Goal: Task Accomplishment & Management: Manage account settings

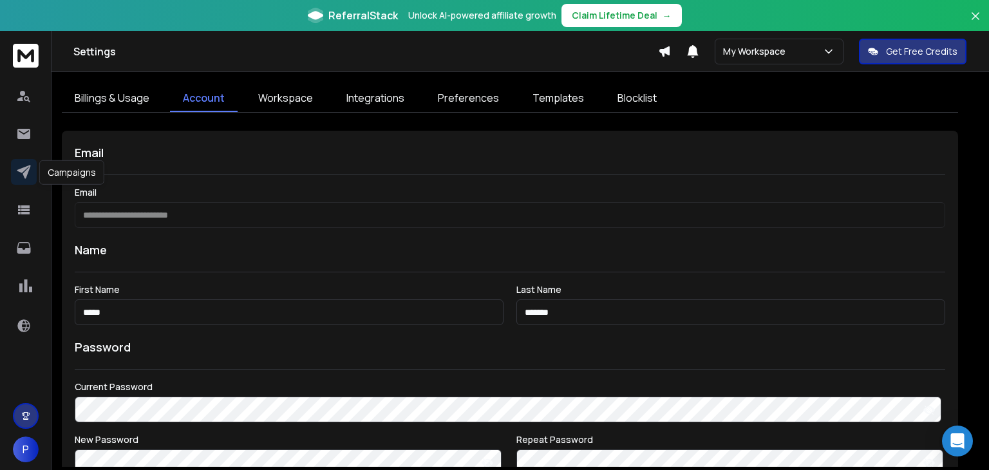
click at [18, 169] on icon at bounding box center [23, 171] width 15 height 15
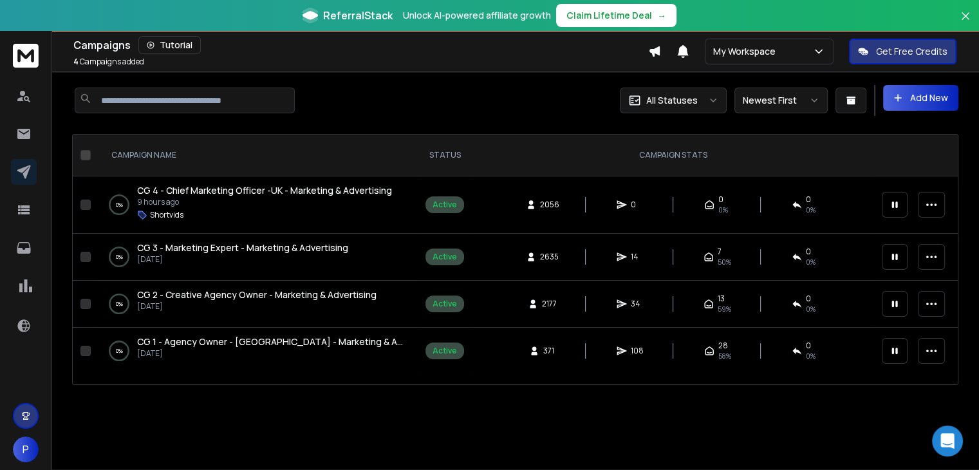
click at [162, 197] on p "9 hours ago" at bounding box center [264, 202] width 255 height 10
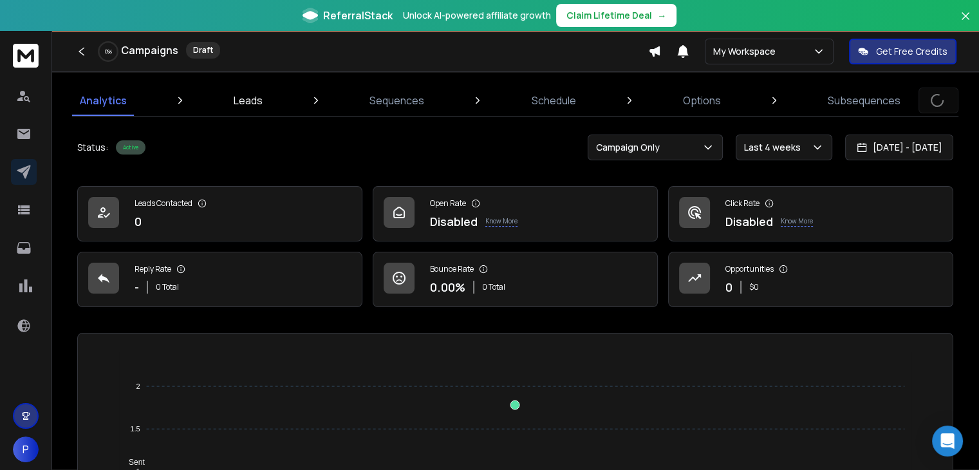
click at [258, 106] on p "Leads" at bounding box center [248, 100] width 29 height 15
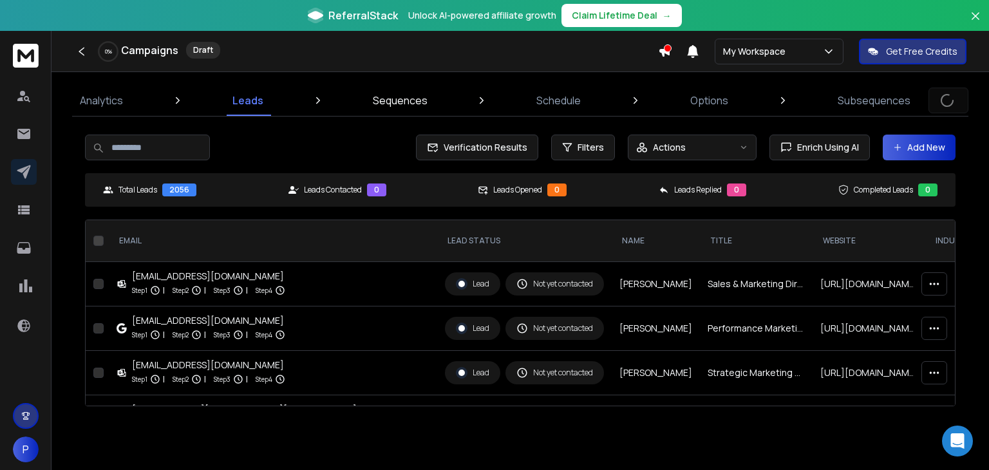
click at [381, 109] on link "Sequences" at bounding box center [400, 100] width 70 height 31
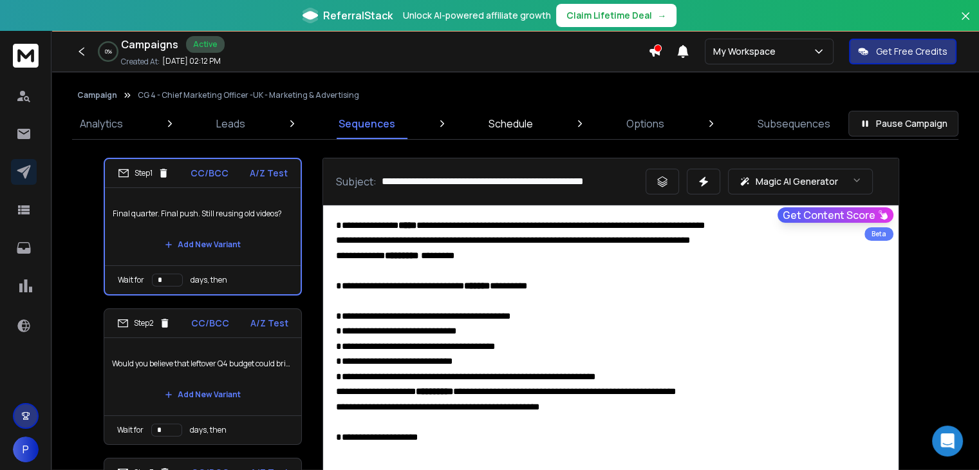
click at [498, 129] on p "Schedule" at bounding box center [511, 123] width 44 height 15
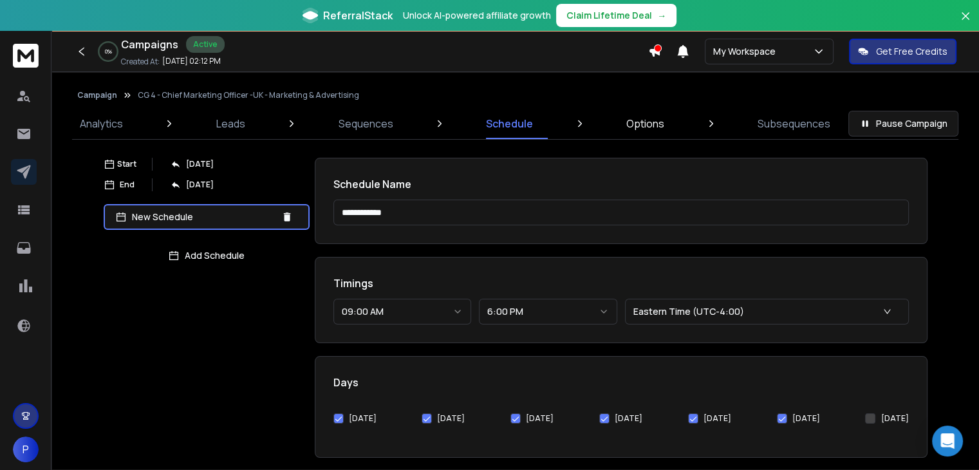
click at [652, 135] on link "Options" at bounding box center [645, 123] width 53 height 31
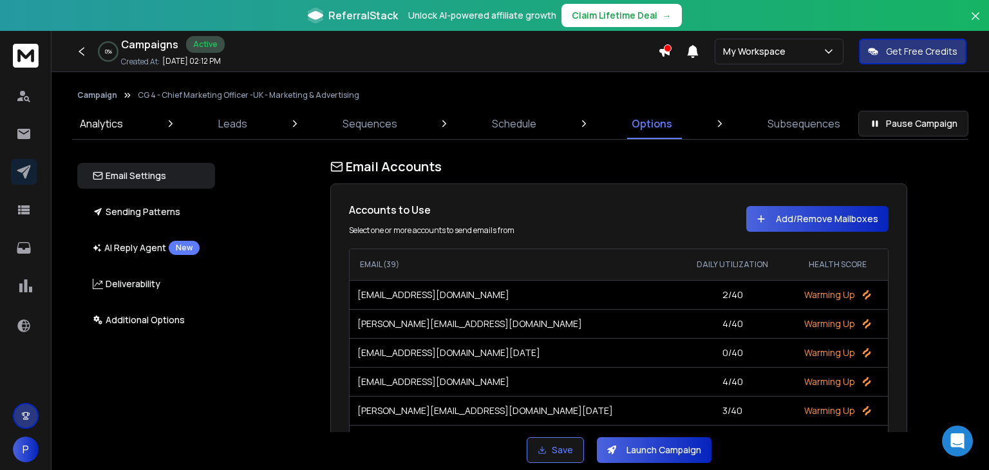
click at [126, 122] on link "Analytics" at bounding box center [101, 123] width 59 height 31
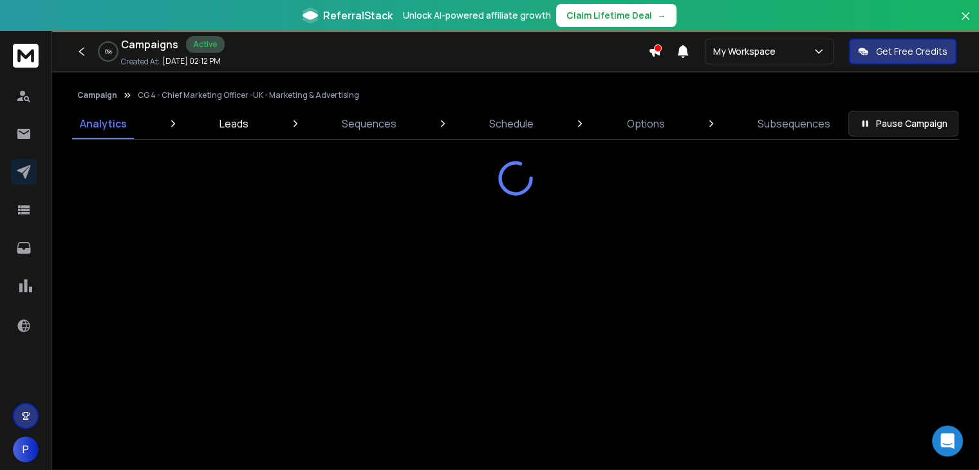
click at [236, 124] on p "Leads" at bounding box center [234, 123] width 29 height 15
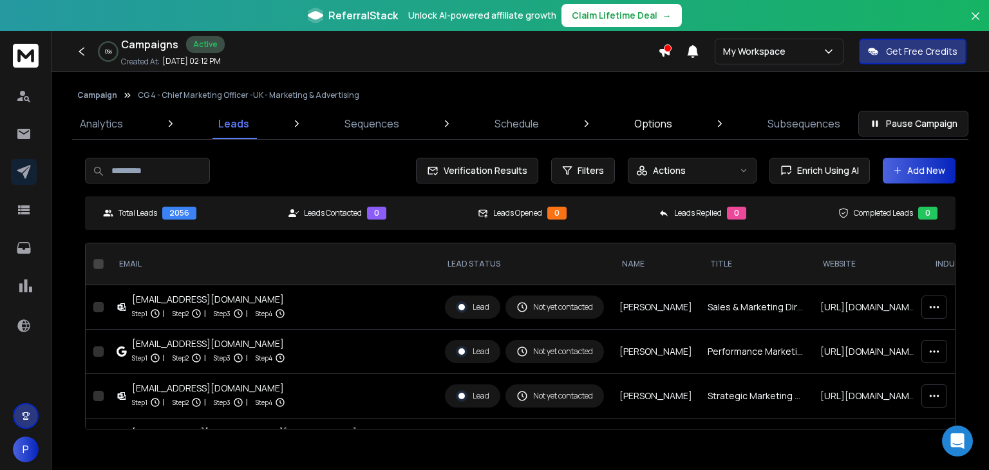
click at [648, 124] on p "Options" at bounding box center [653, 123] width 38 height 15
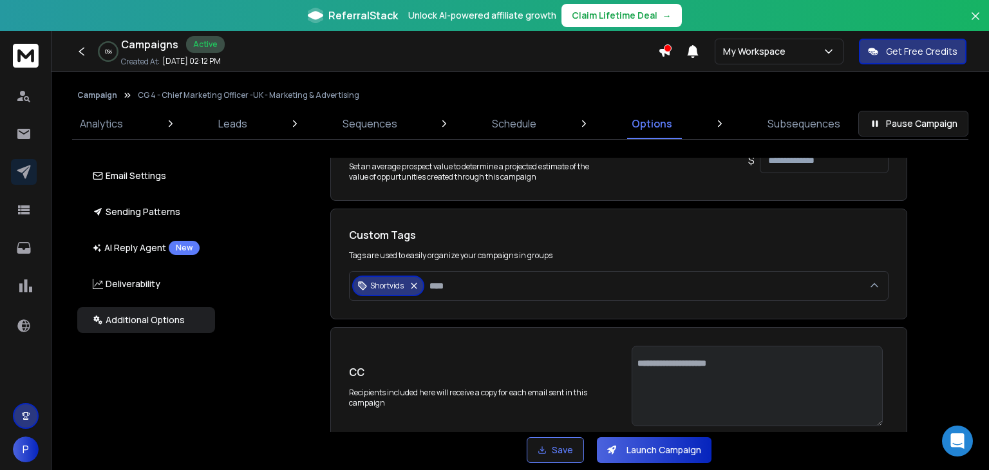
scroll to position [2447, 0]
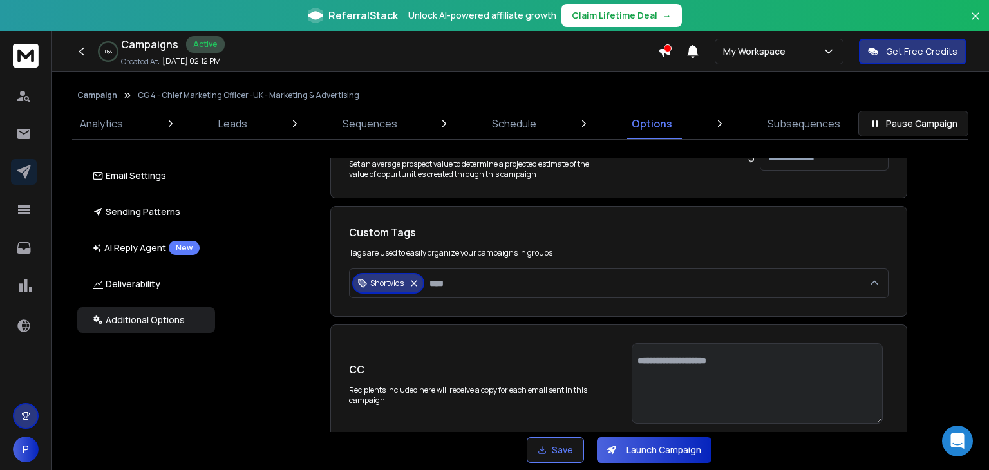
click at [411, 280] on icon at bounding box center [414, 283] width 6 height 6
click at [375, 248] on p "Tags are used to easily organize your campaigns in groups" at bounding box center [619, 253] width 540 height 10
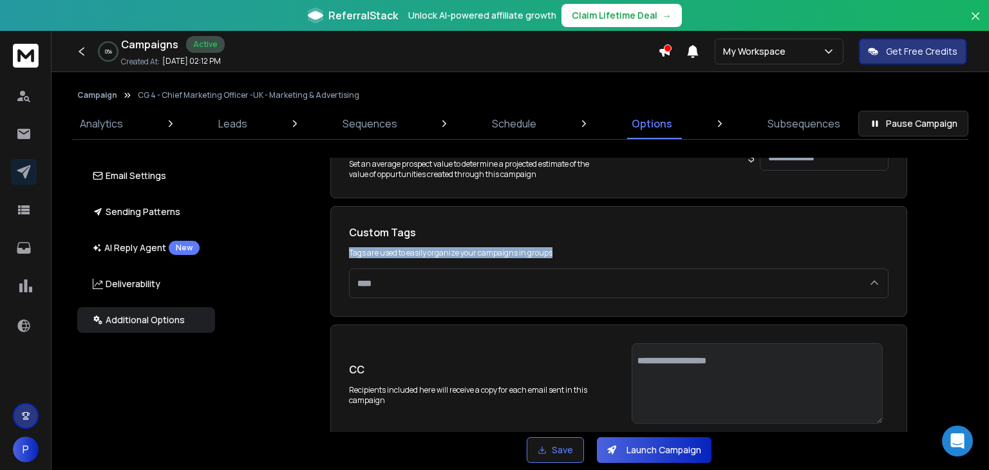
click at [375, 248] on p "Tags are used to easily organize your campaigns in groups" at bounding box center [619, 253] width 540 height 10
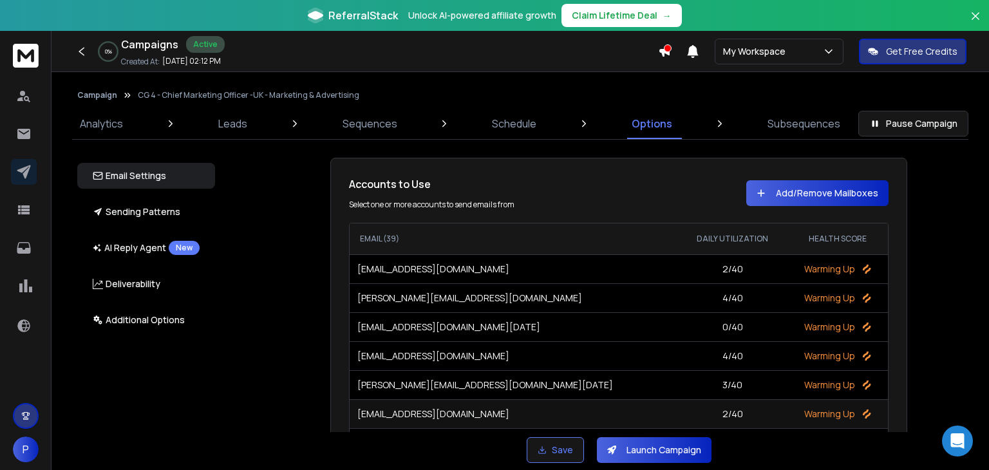
scroll to position [0, 0]
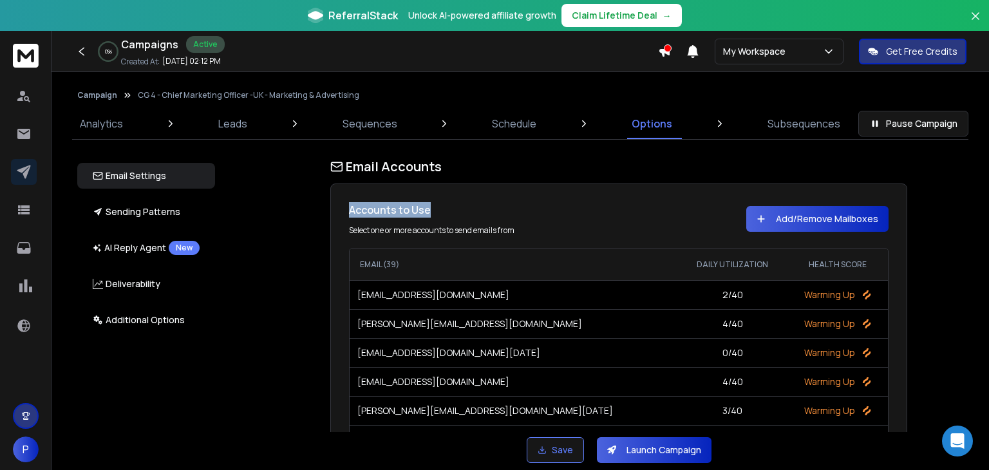
drag, startPoint x: 330, startPoint y: 212, endPoint x: 438, endPoint y: 212, distance: 107.5
click at [438, 212] on div "Accounts to Use Select one or more accounts to send emails from Add/Remove Mail…" at bounding box center [618, 366] width 577 height 367
click at [811, 222] on button "Add/Remove Mailboxes" at bounding box center [817, 219] width 142 height 26
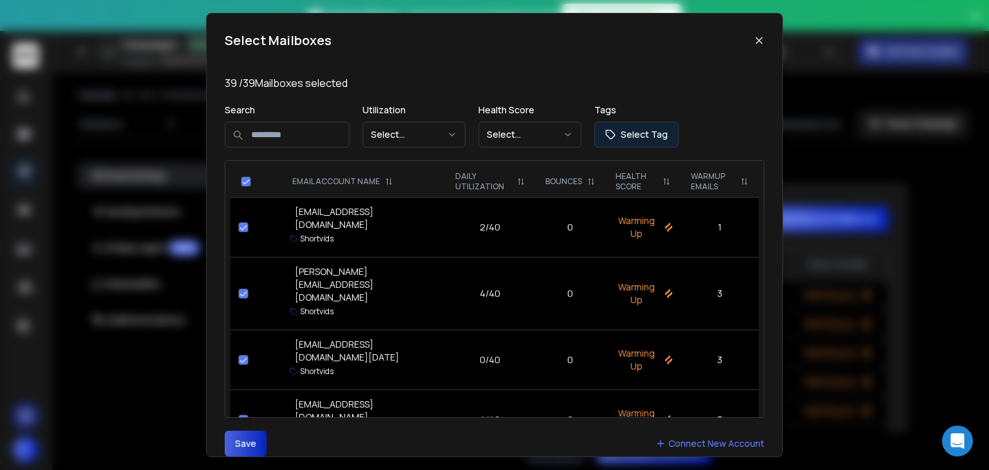
click at [639, 134] on button "Select Tag" at bounding box center [636, 135] width 84 height 26
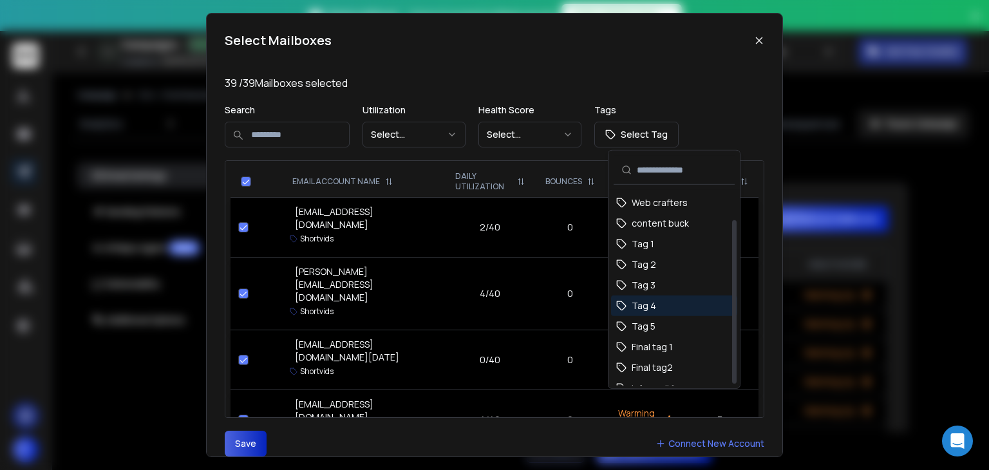
scroll to position [33, 0]
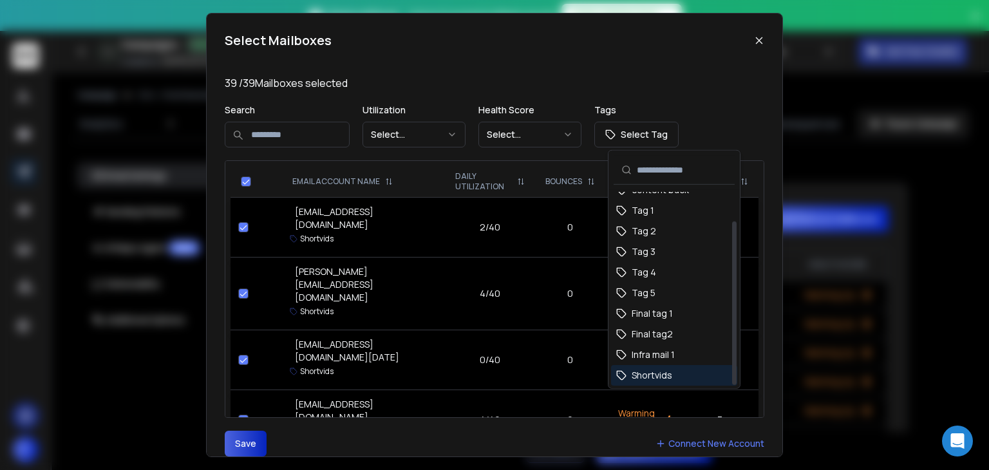
click at [654, 369] on span "Shortvids" at bounding box center [652, 375] width 41 height 13
click at [241, 443] on button "Save" at bounding box center [246, 444] width 42 height 26
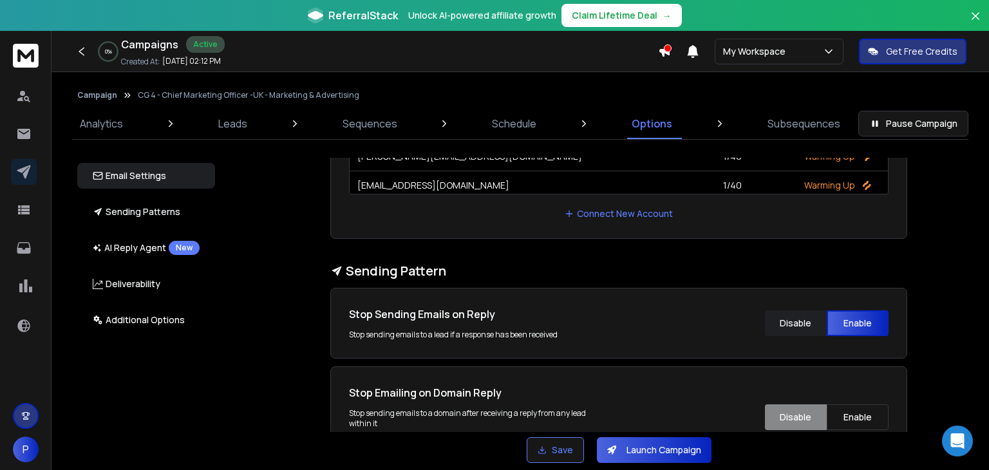
scroll to position [451, 0]
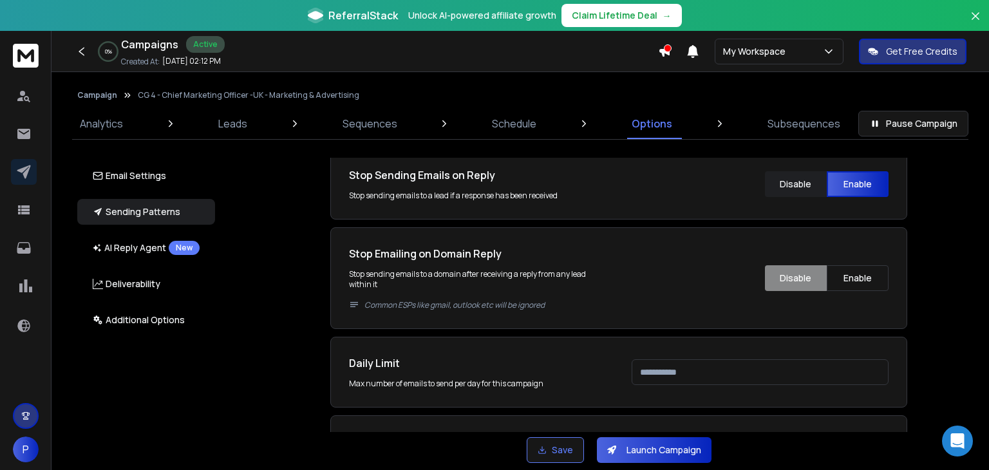
click at [654, 441] on button "Launch Campaign" at bounding box center [654, 450] width 115 height 26
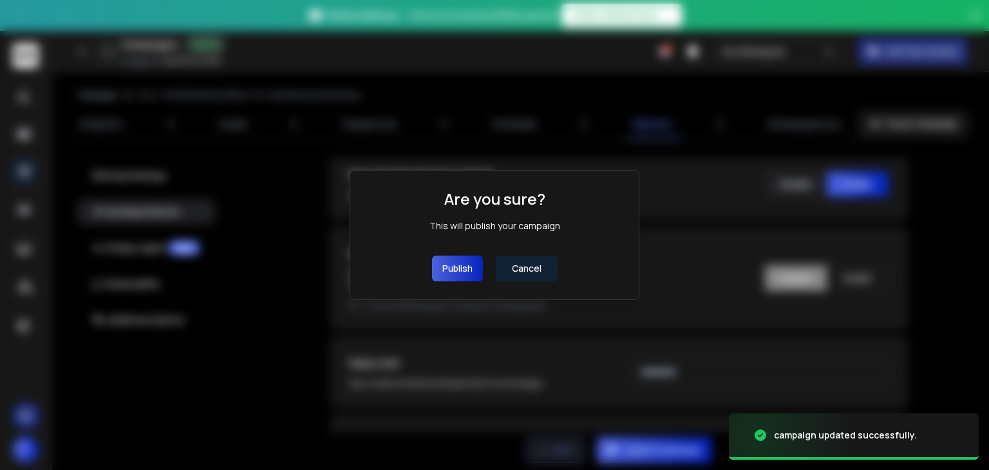
click at [467, 274] on button "Publish" at bounding box center [457, 269] width 51 height 26
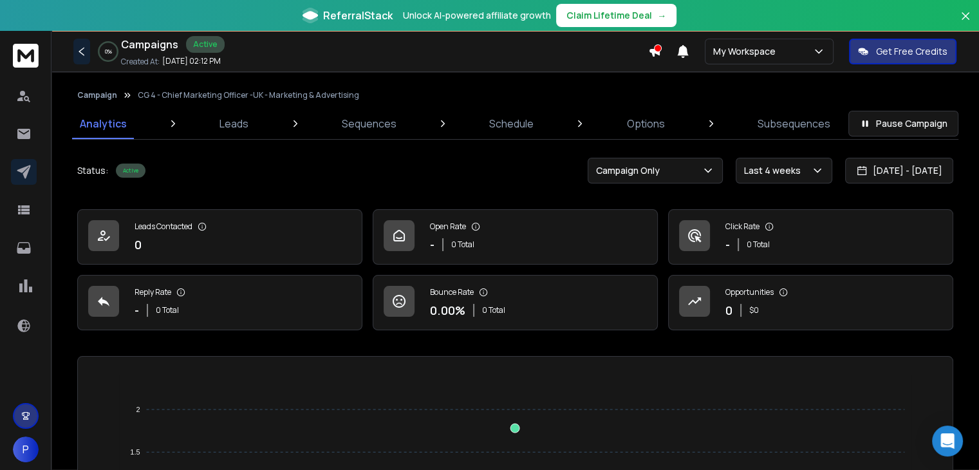
click at [78, 53] on icon at bounding box center [82, 52] width 12 height 12
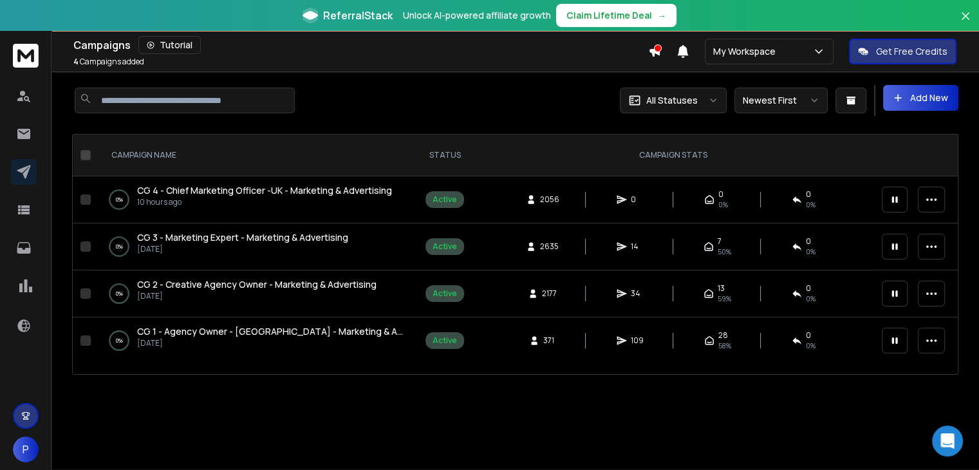
click at [232, 188] on span "CG 4 - Chief Marketing Officer -UK - Marketing & Advertising" at bounding box center [264, 190] width 255 height 12
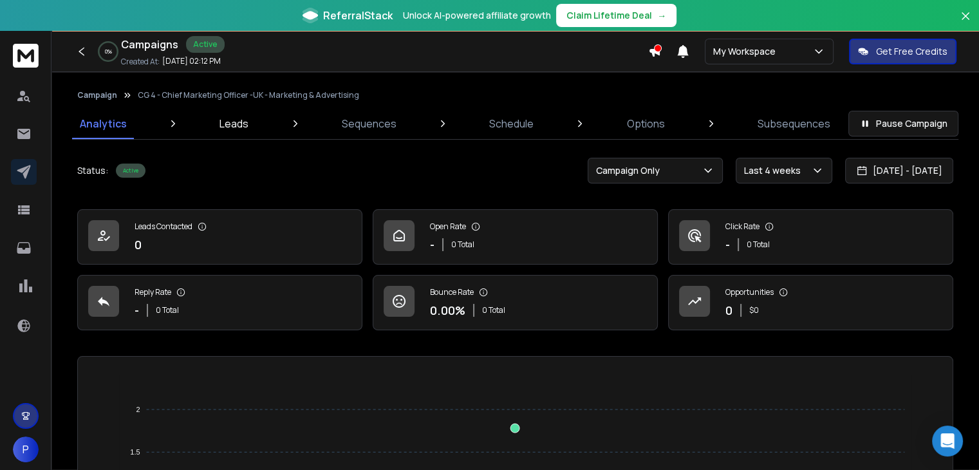
click at [223, 126] on p "Leads" at bounding box center [234, 123] width 29 height 15
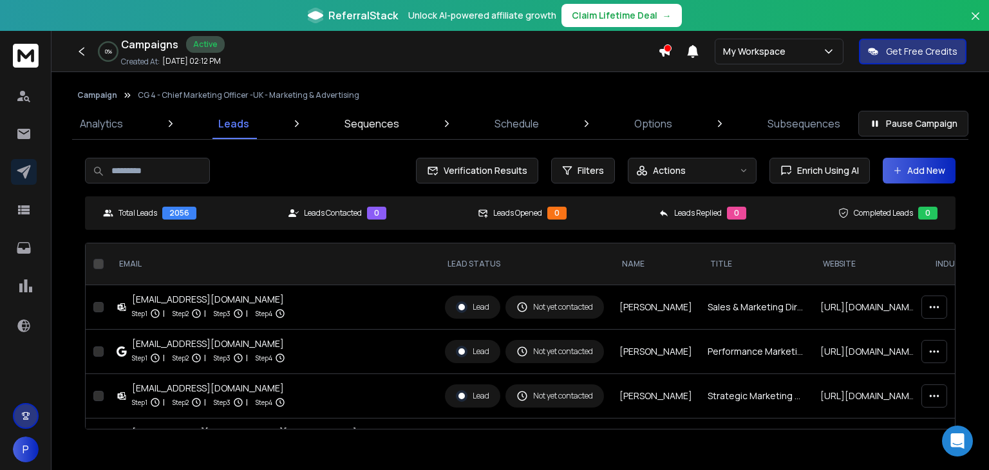
click at [363, 127] on p "Sequences" at bounding box center [371, 123] width 55 height 15
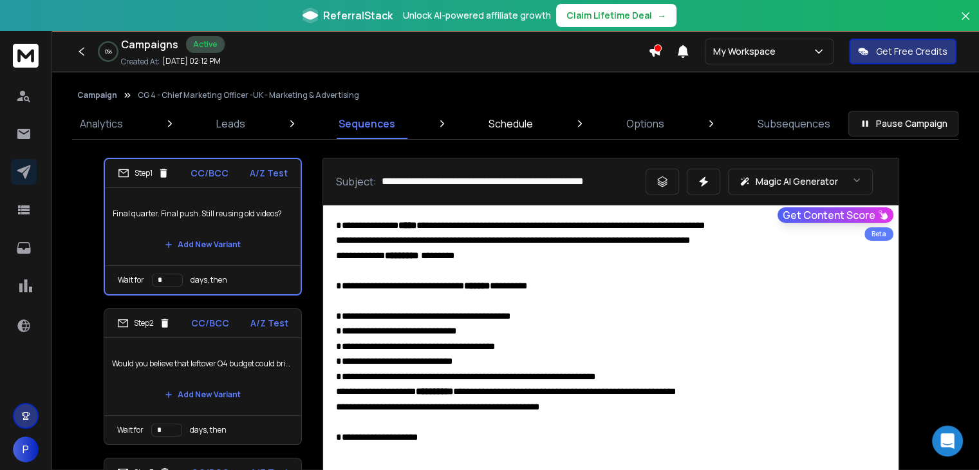
click at [507, 135] on link "Schedule" at bounding box center [511, 123] width 60 height 31
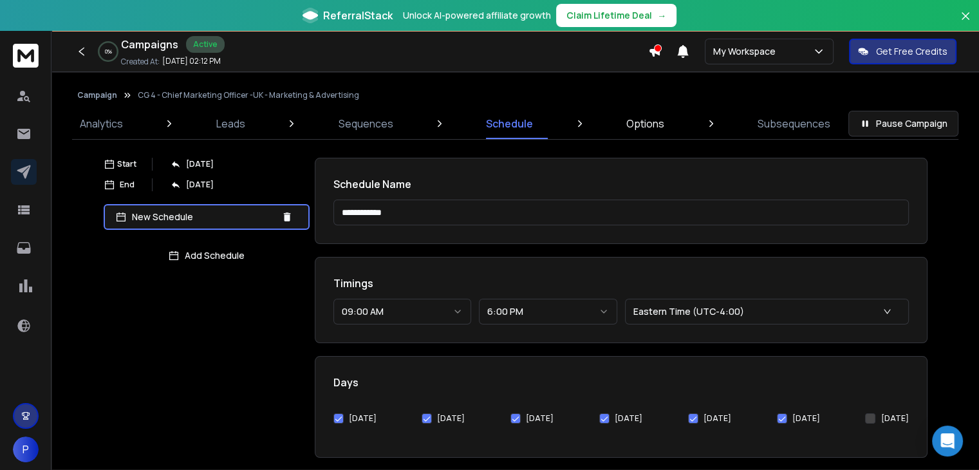
click at [631, 124] on p "Options" at bounding box center [645, 123] width 38 height 15
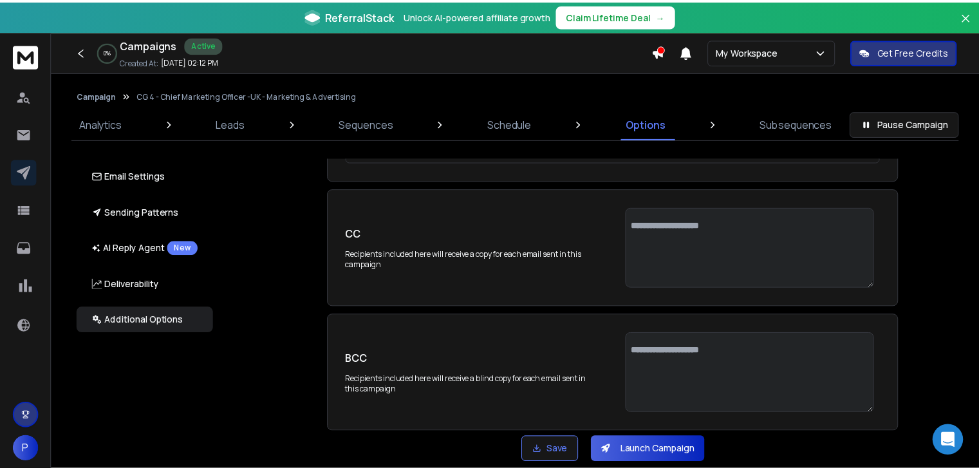
scroll to position [2584, 0]
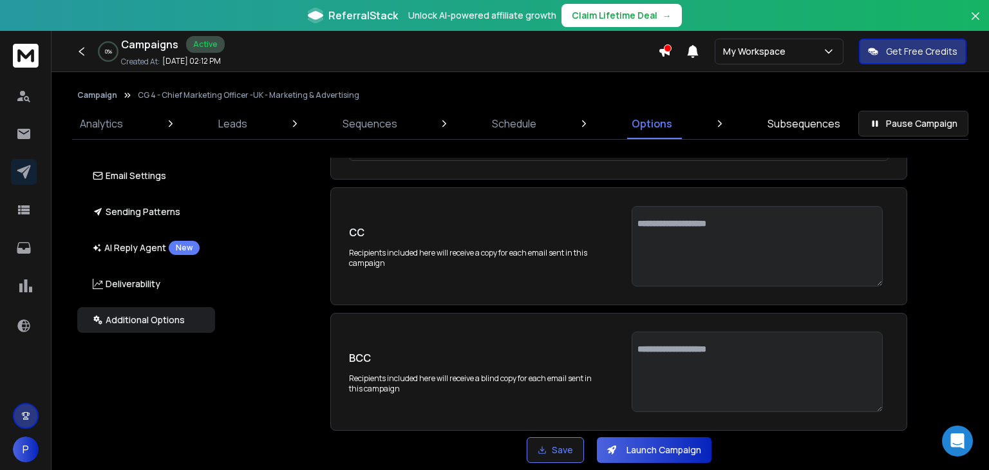
click at [788, 124] on p "Subsequences" at bounding box center [803, 123] width 73 height 15
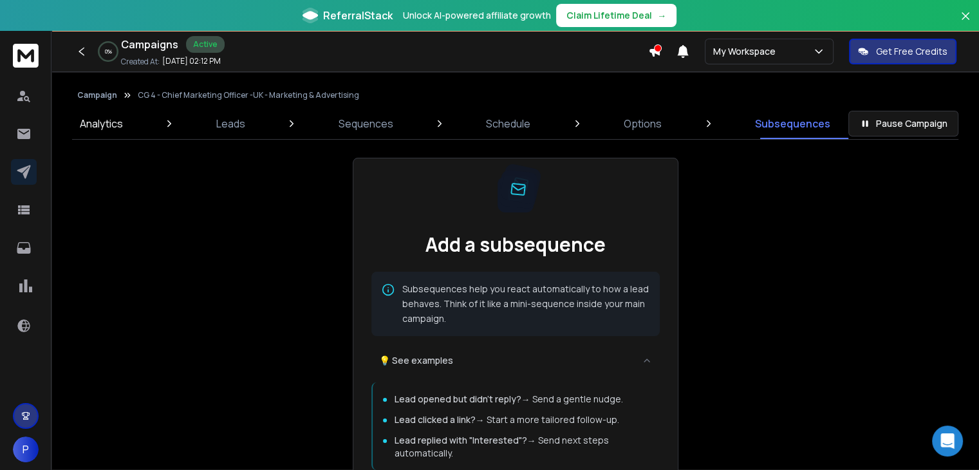
click at [93, 124] on p "Analytics" at bounding box center [101, 123] width 43 height 15
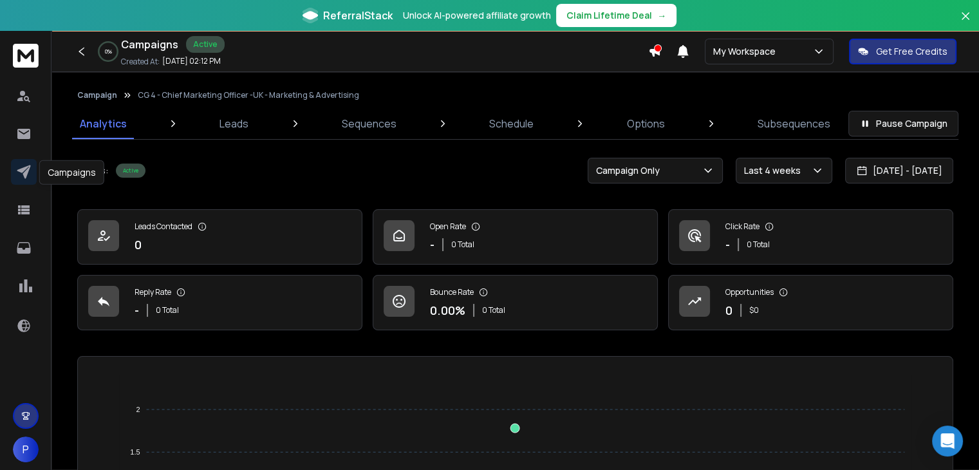
click at [19, 163] on link at bounding box center [24, 172] width 26 height 26
